Goal: Navigation & Orientation: Find specific page/section

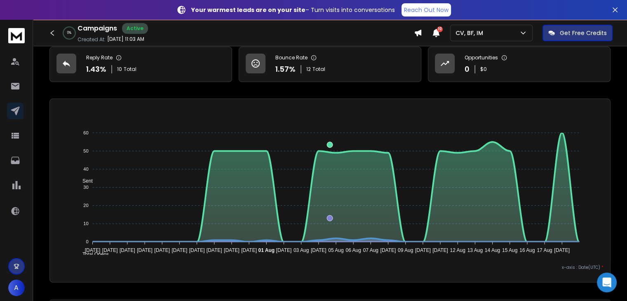
scroll to position [132, 0]
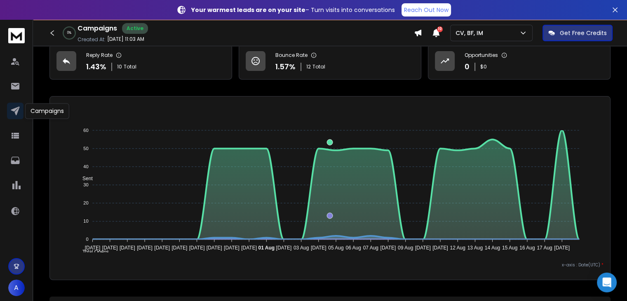
click at [18, 113] on icon at bounding box center [15, 111] width 10 height 10
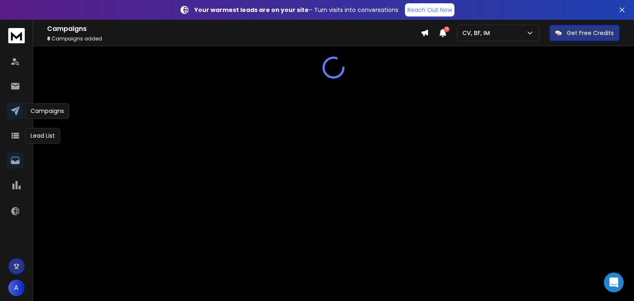
click at [14, 160] on icon at bounding box center [15, 160] width 10 height 10
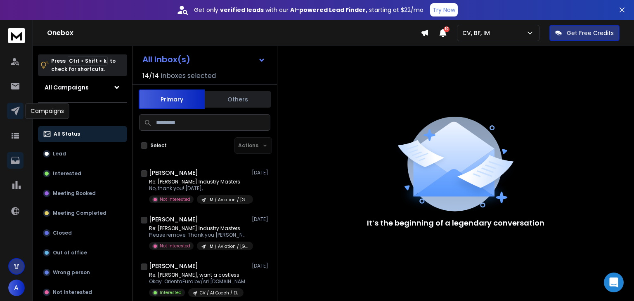
click at [15, 113] on icon at bounding box center [15, 110] width 9 height 9
